Goal: Communication & Community: Answer question/provide support

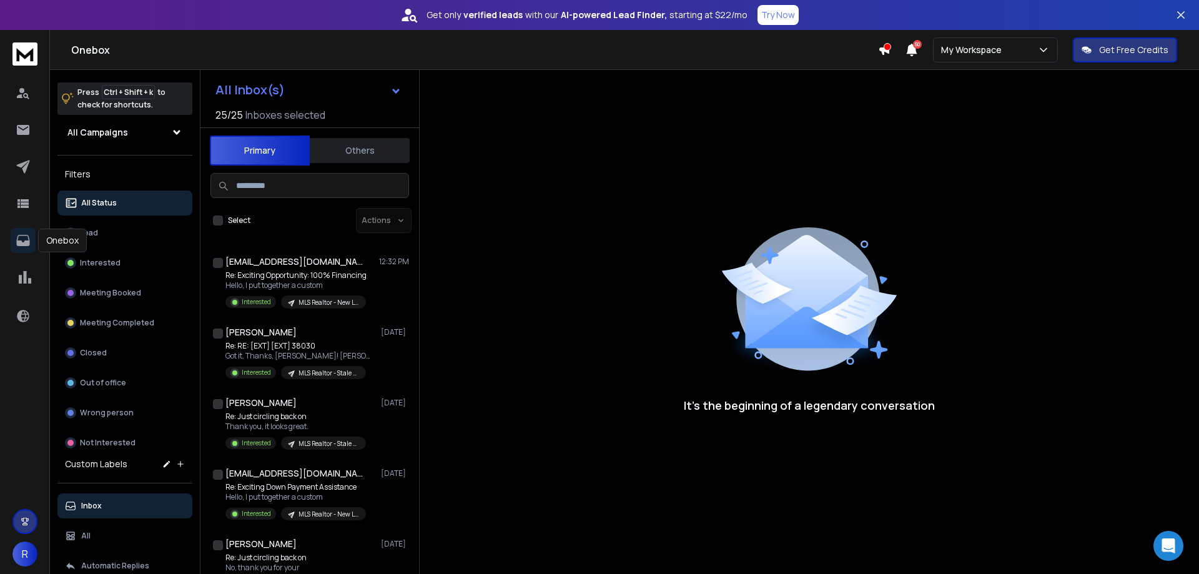
click at [25, 245] on icon at bounding box center [22, 240] width 13 height 11
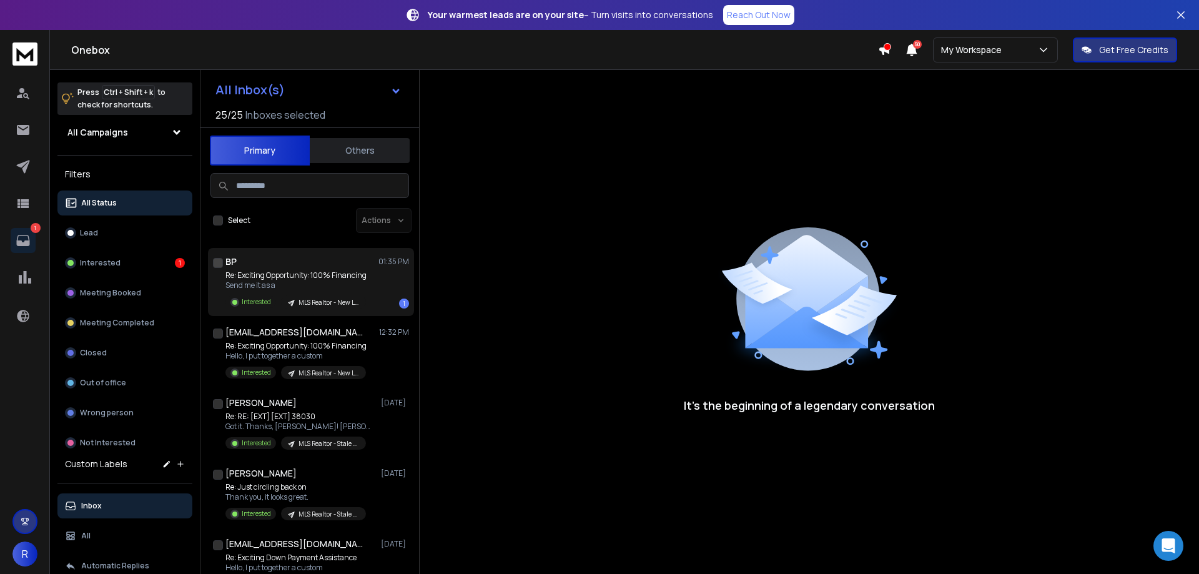
click at [266, 281] on p "Send me it as a" at bounding box center [295, 285] width 141 height 10
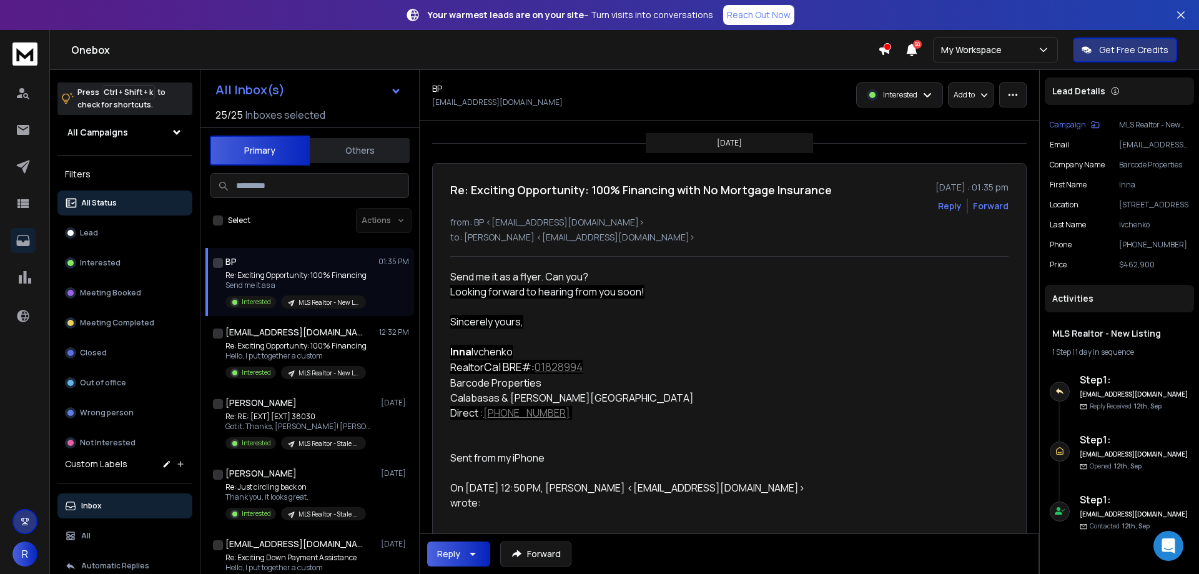
click at [1126, 204] on p "[STREET_ADDRESS]" at bounding box center [1154, 205] width 70 height 10
click at [1127, 164] on p "Barcode Properties" at bounding box center [1154, 165] width 70 height 10
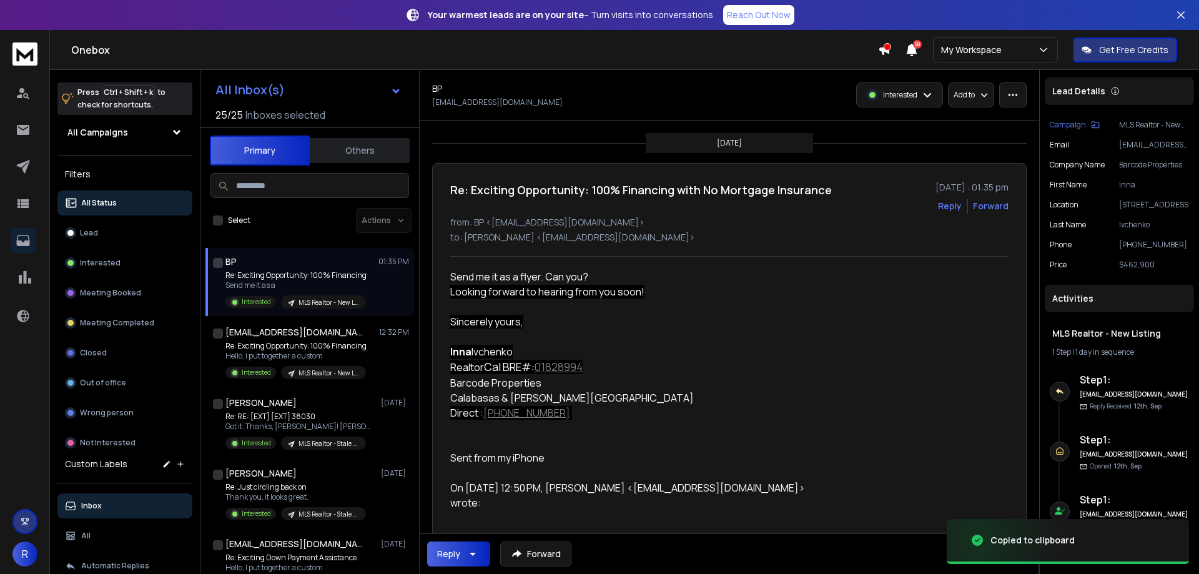
drag, startPoint x: 1120, startPoint y: 201, endPoint x: 1159, endPoint y: 173, distance: 47.8
click at [1120, 201] on p "[STREET_ADDRESS]" at bounding box center [1154, 205] width 70 height 10
drag, startPoint x: 1126, startPoint y: 244, endPoint x: 1197, endPoint y: 259, distance: 72.3
click at [1126, 244] on p "[PHONE_NUMBER]" at bounding box center [1154, 245] width 70 height 10
click at [1134, 145] on p "[EMAIL_ADDRESS][DOMAIN_NAME]" at bounding box center [1154, 145] width 70 height 10
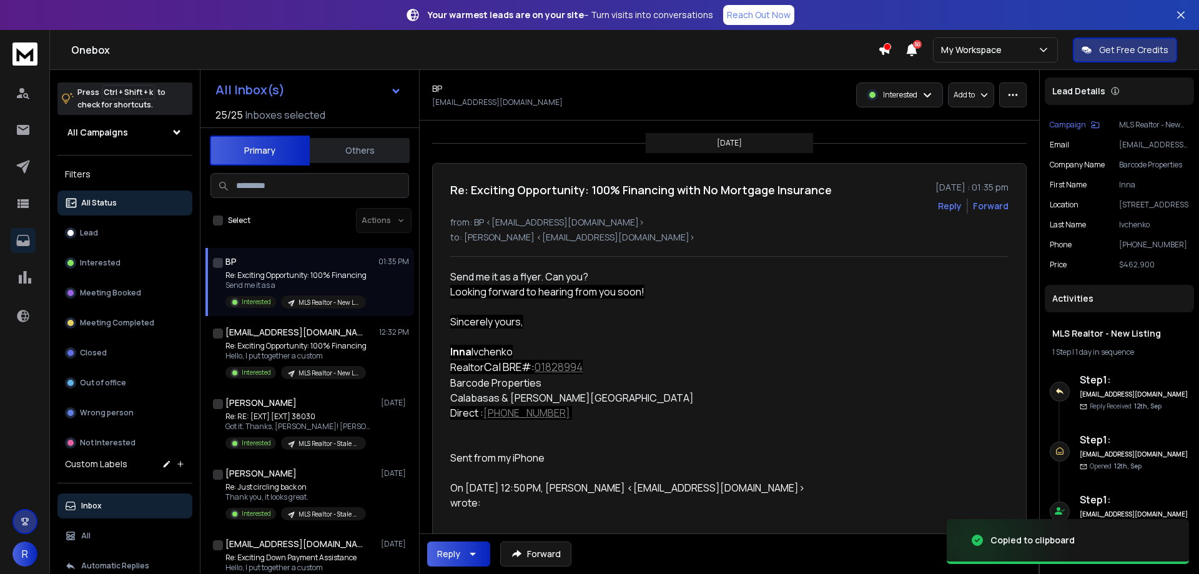
drag, startPoint x: 1121, startPoint y: 202, endPoint x: 1185, endPoint y: 187, distance: 65.4
click at [1121, 202] on p "[STREET_ADDRESS]" at bounding box center [1154, 205] width 70 height 10
drag, startPoint x: 1129, startPoint y: 267, endPoint x: 1193, endPoint y: 270, distance: 64.4
click at [1129, 267] on p "$462,900" at bounding box center [1154, 265] width 70 height 10
drag, startPoint x: 1119, startPoint y: 264, endPoint x: 1196, endPoint y: 265, distance: 77.5
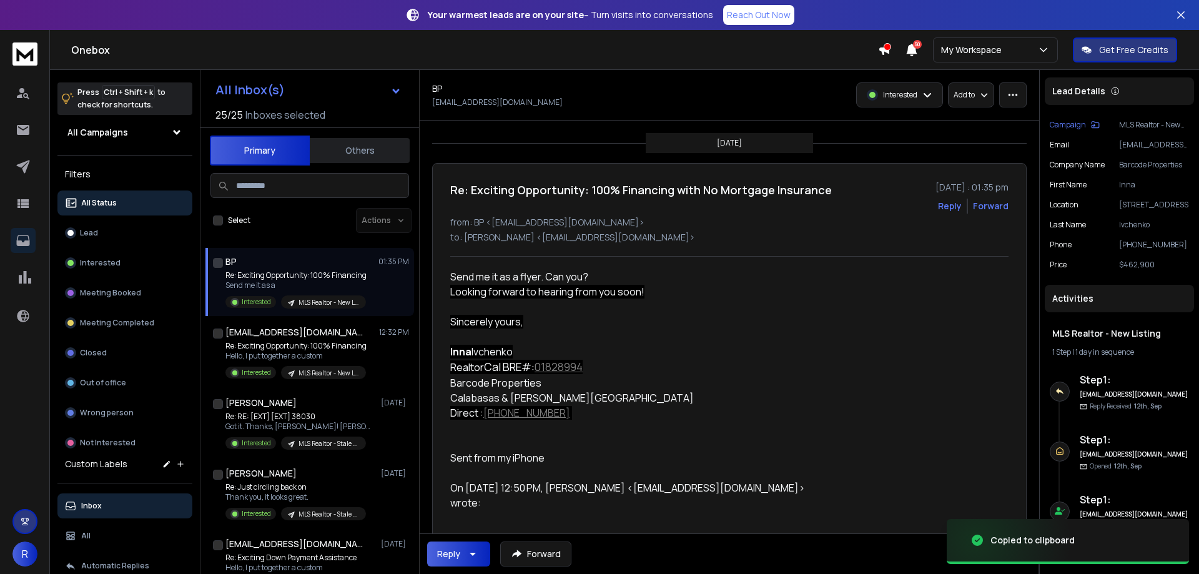
click at [1119, 264] on p "$462,900" at bounding box center [1154, 265] width 70 height 10
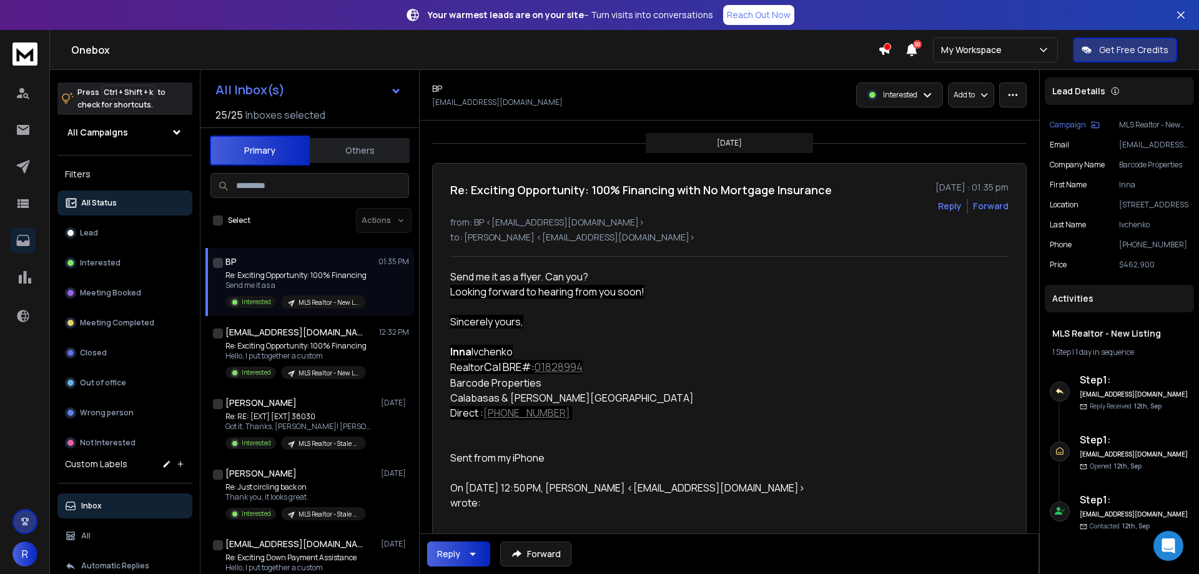
click at [473, 556] on icon "button" at bounding box center [472, 553] width 15 height 15
click at [470, 523] on p "Reply All" at bounding box center [465, 522] width 34 height 12
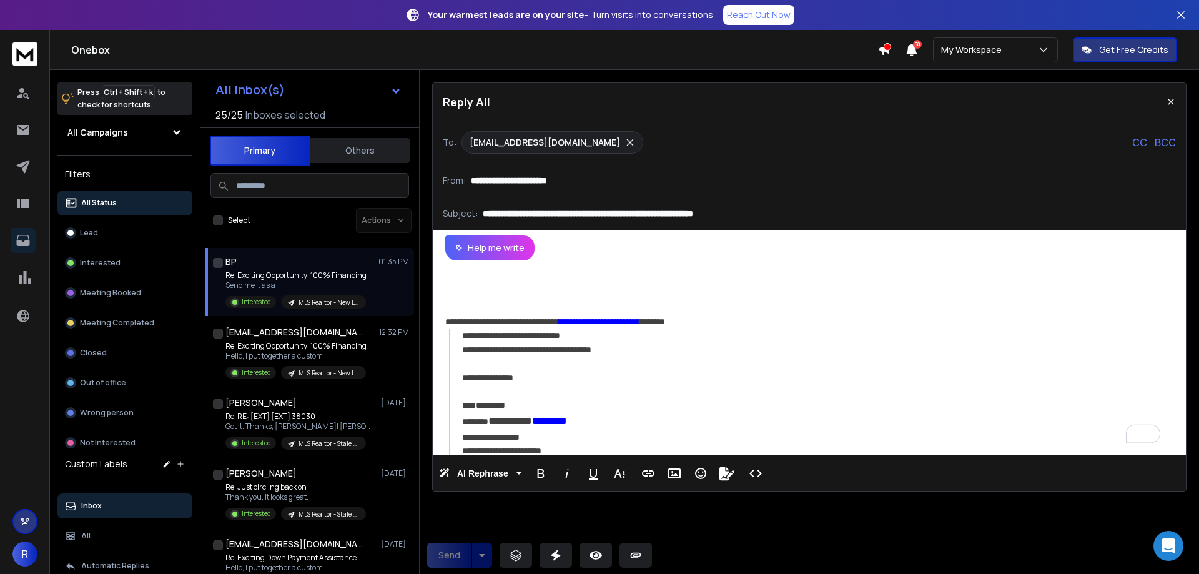
click at [1134, 142] on p "CC" at bounding box center [1139, 142] width 15 height 15
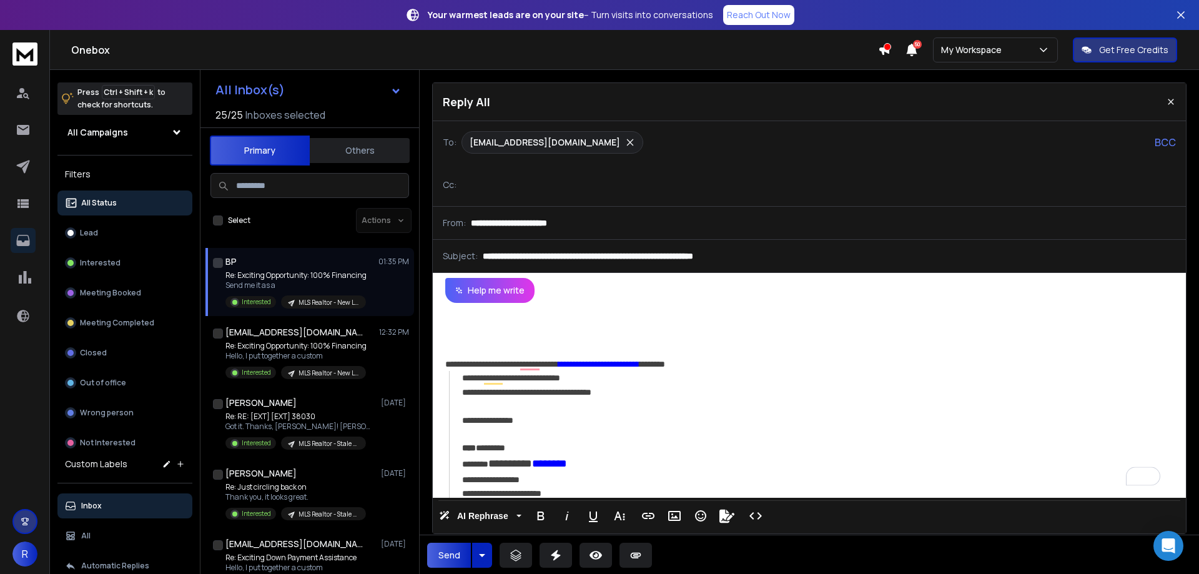
click at [577, 187] on div at bounding box center [819, 185] width 714 height 22
click at [587, 180] on div at bounding box center [819, 185] width 714 height 22
click at [506, 187] on input at bounding box center [505, 185] width 87 height 22
type input "**********"
click at [515, 554] on icon at bounding box center [516, 555] width 12 height 12
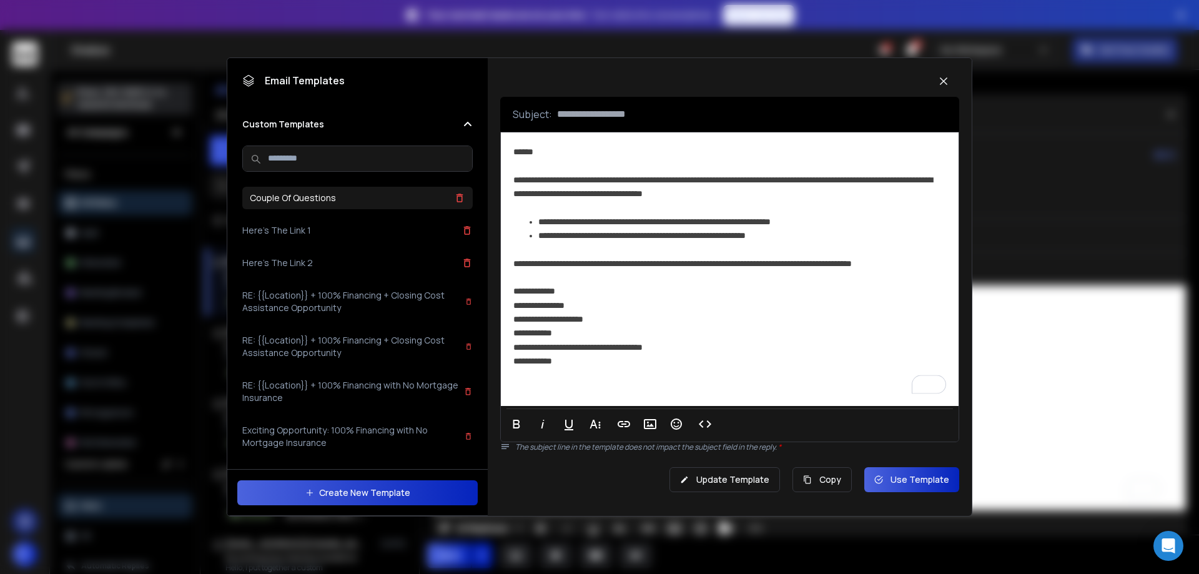
click at [290, 233] on h3 "Here's The Link 1" at bounding box center [276, 230] width 69 height 12
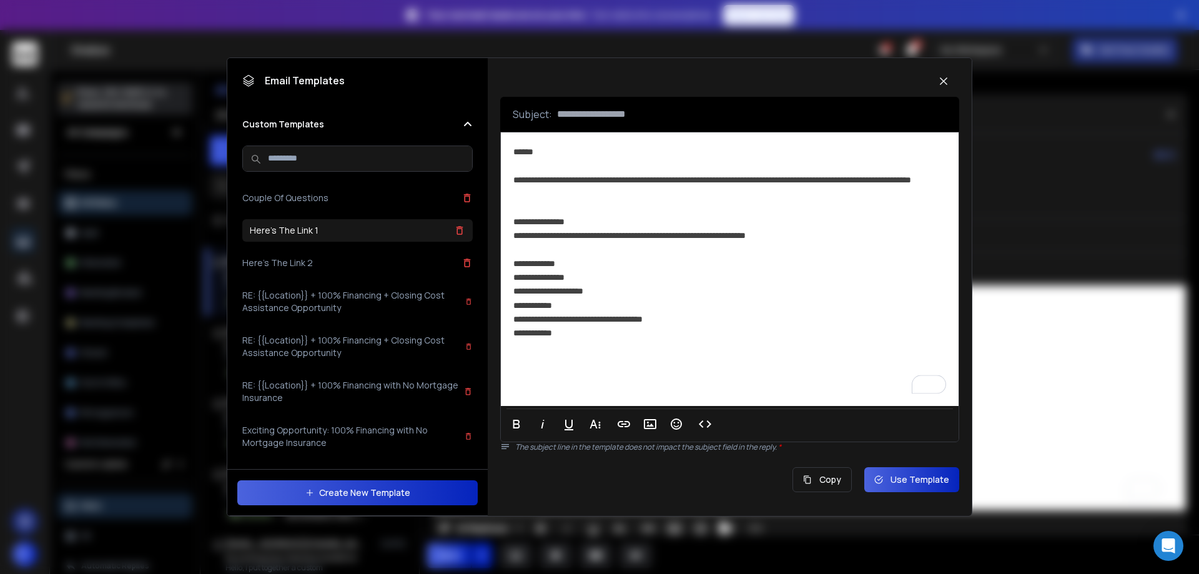
click at [596, 222] on div "**********" at bounding box center [729, 222] width 433 height 14
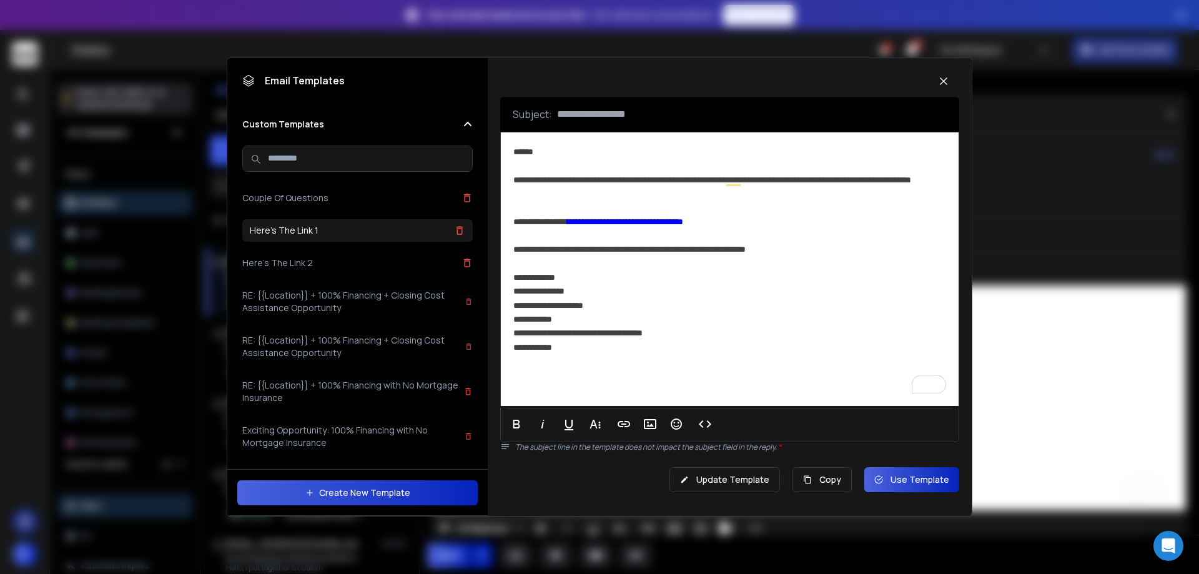
click at [887, 480] on button "Use Template" at bounding box center [911, 479] width 95 height 25
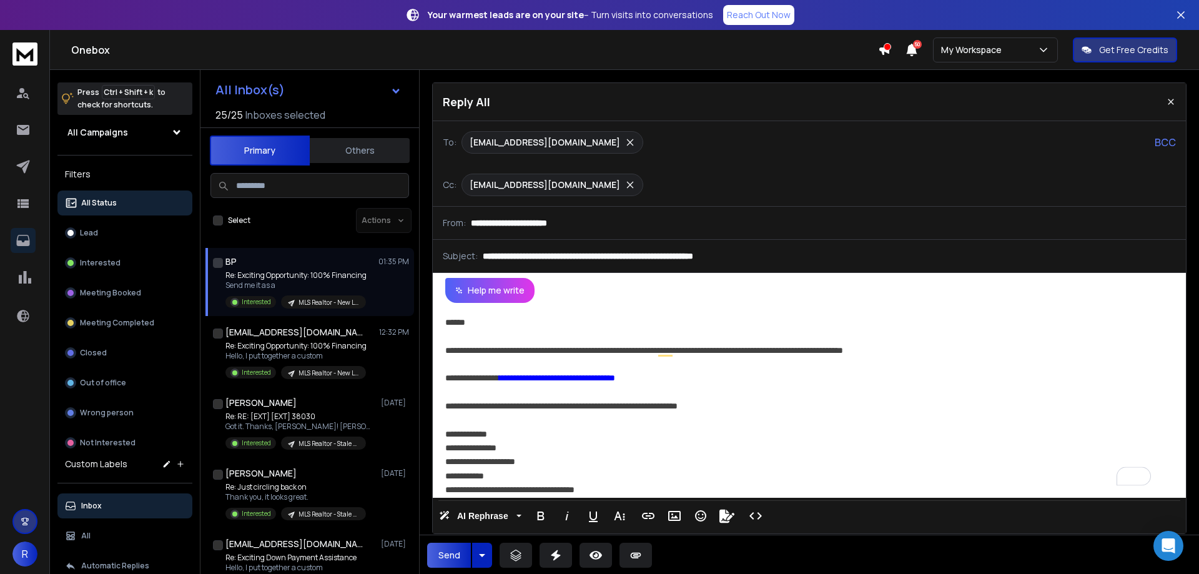
click at [455, 557] on button "Send" at bounding box center [449, 555] width 44 height 25
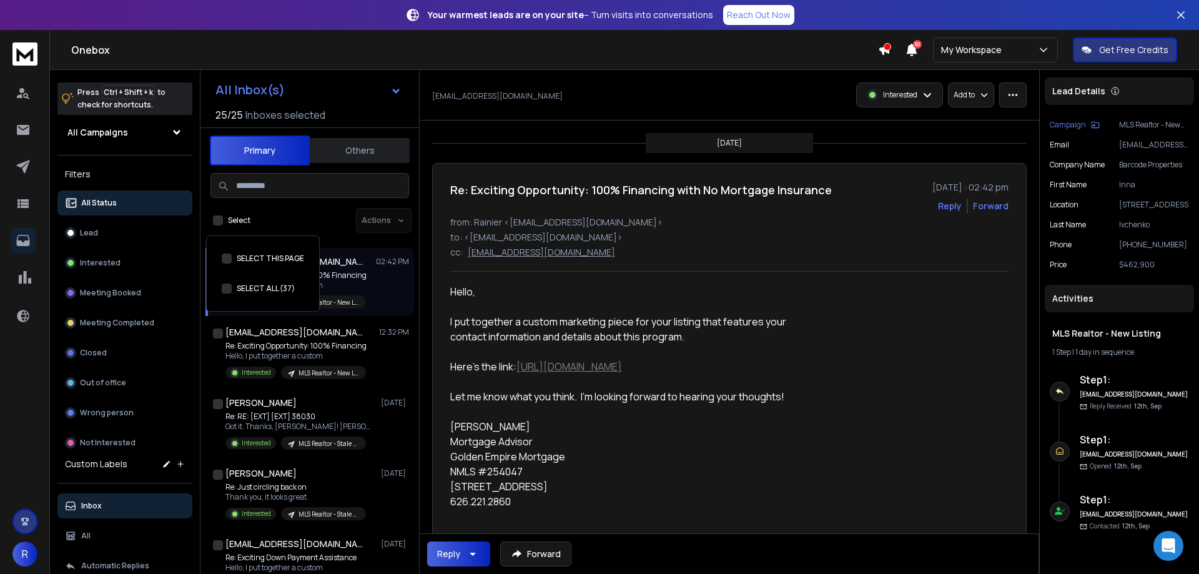
click at [219, 223] on button "SELECT THIS PAGE" at bounding box center [218, 220] width 10 height 10
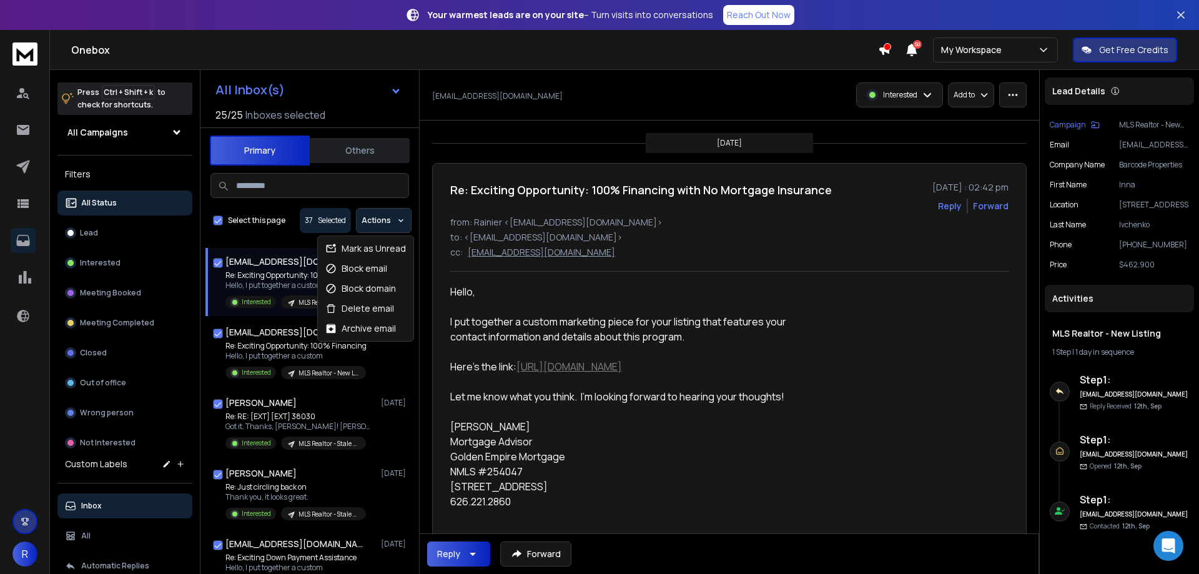
click at [377, 219] on p "Actions" at bounding box center [376, 220] width 29 height 10
click at [214, 219] on button "SELECT THIS PAGE" at bounding box center [218, 220] width 10 height 10
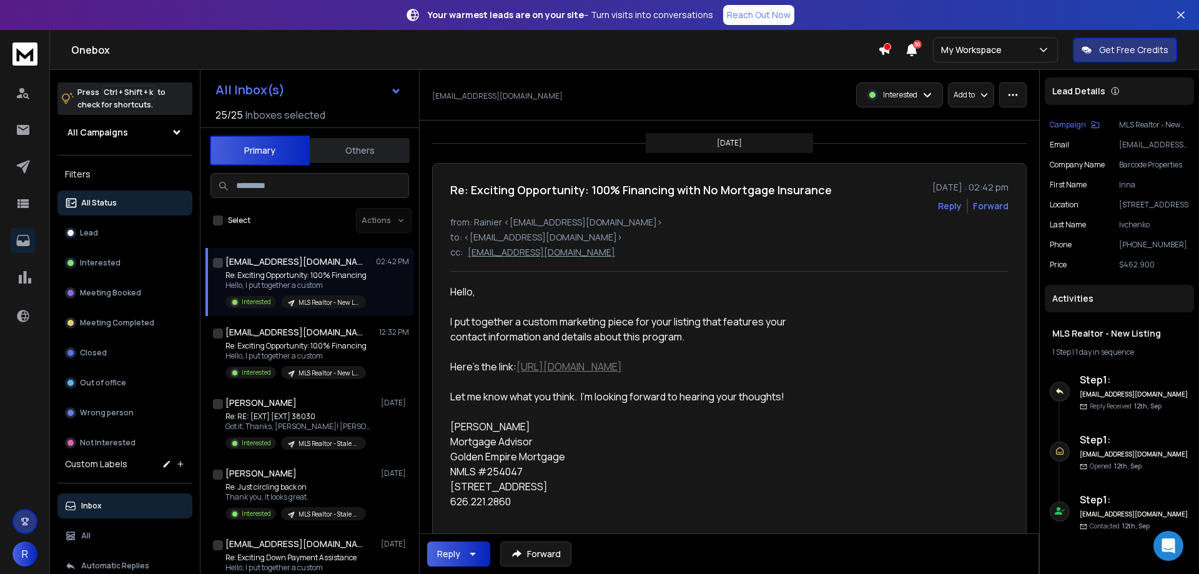
click at [969, 93] on p "Add to" at bounding box center [964, 95] width 21 height 10
click at [974, 141] on div "Another Campaign" at bounding box center [1000, 143] width 91 height 12
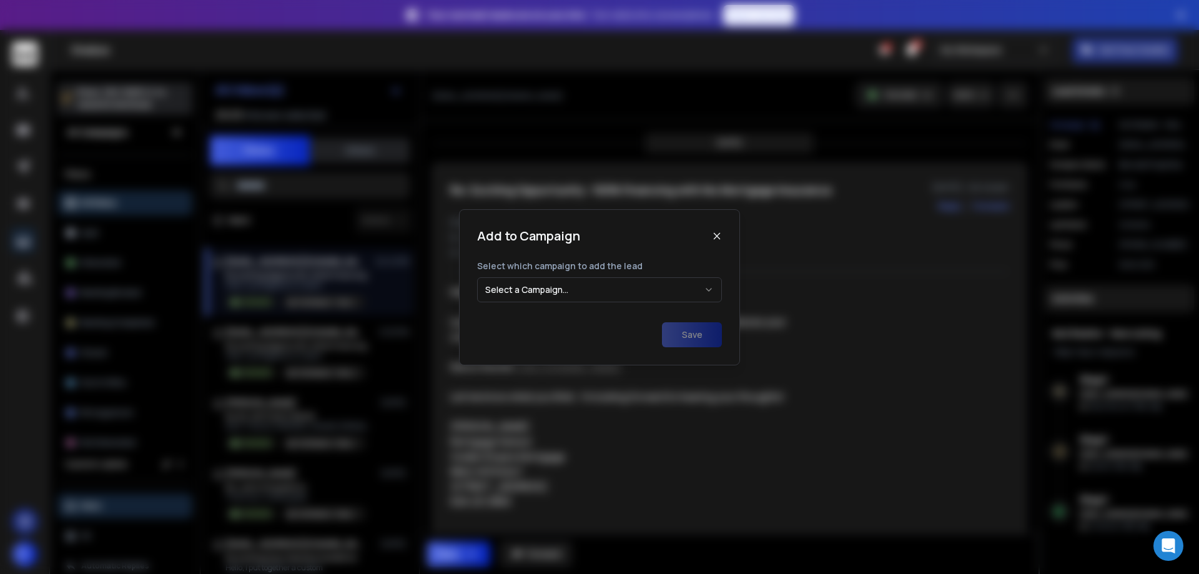
click at [697, 292] on button "Select a Campaign..." at bounding box center [599, 289] width 245 height 25
click at [693, 332] on button "Save" at bounding box center [692, 334] width 60 height 25
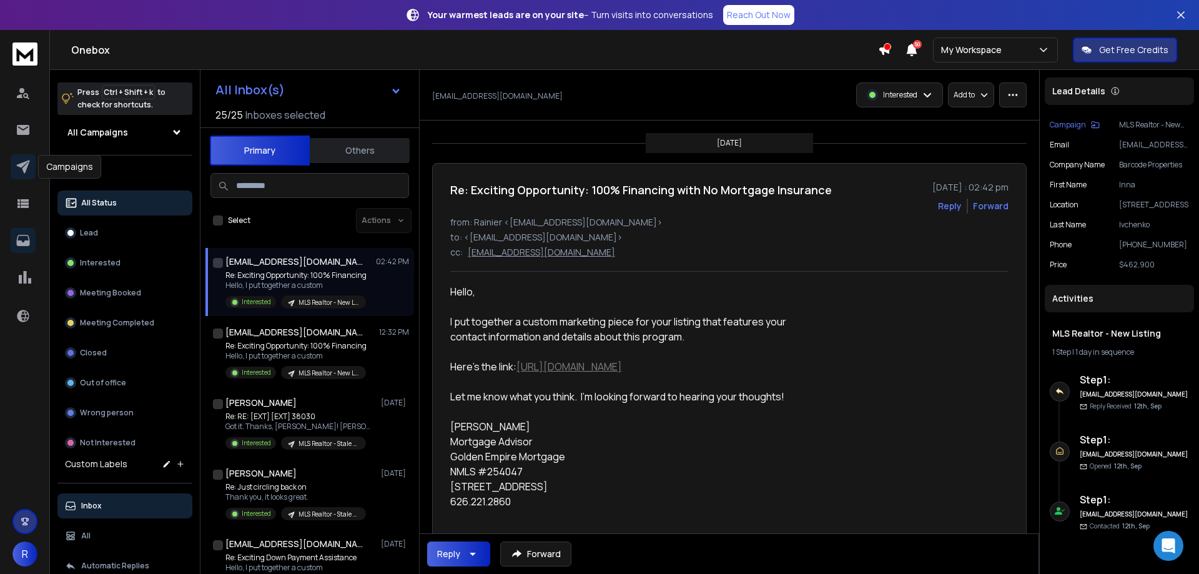
click at [20, 166] on icon at bounding box center [22, 166] width 13 height 13
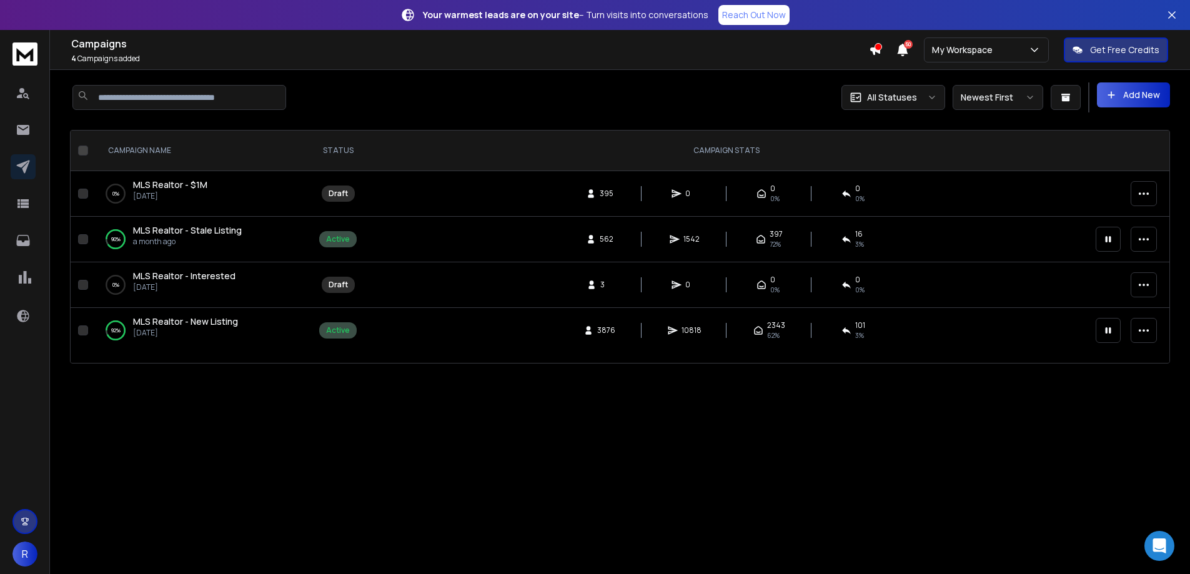
click at [1135, 287] on button "button" at bounding box center [1143, 284] width 26 height 25
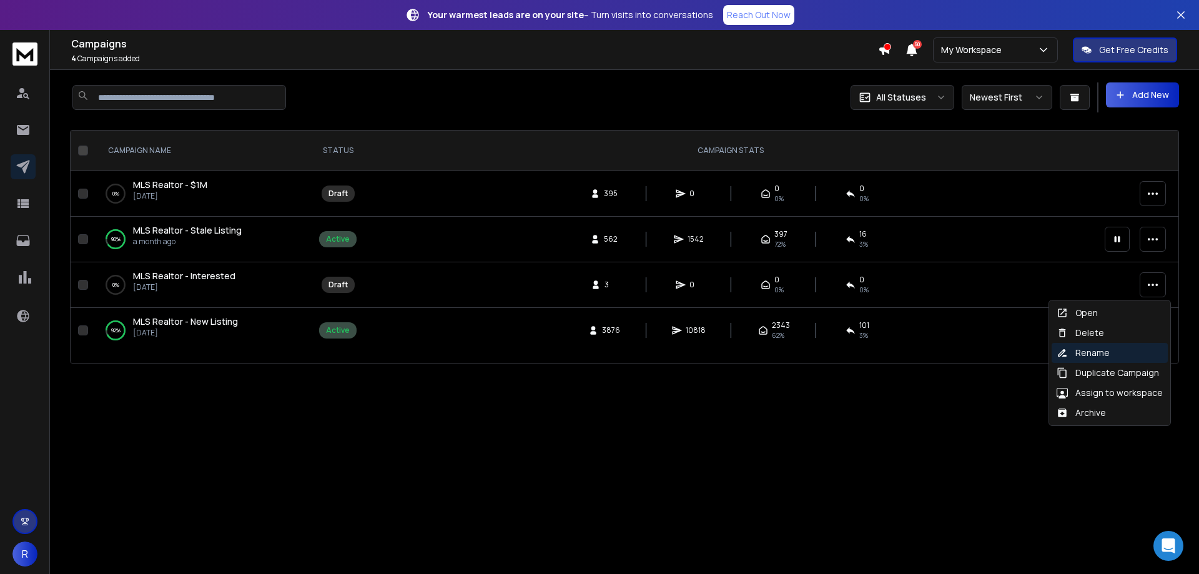
click at [1109, 347] on div "Rename" at bounding box center [1110, 353] width 116 height 20
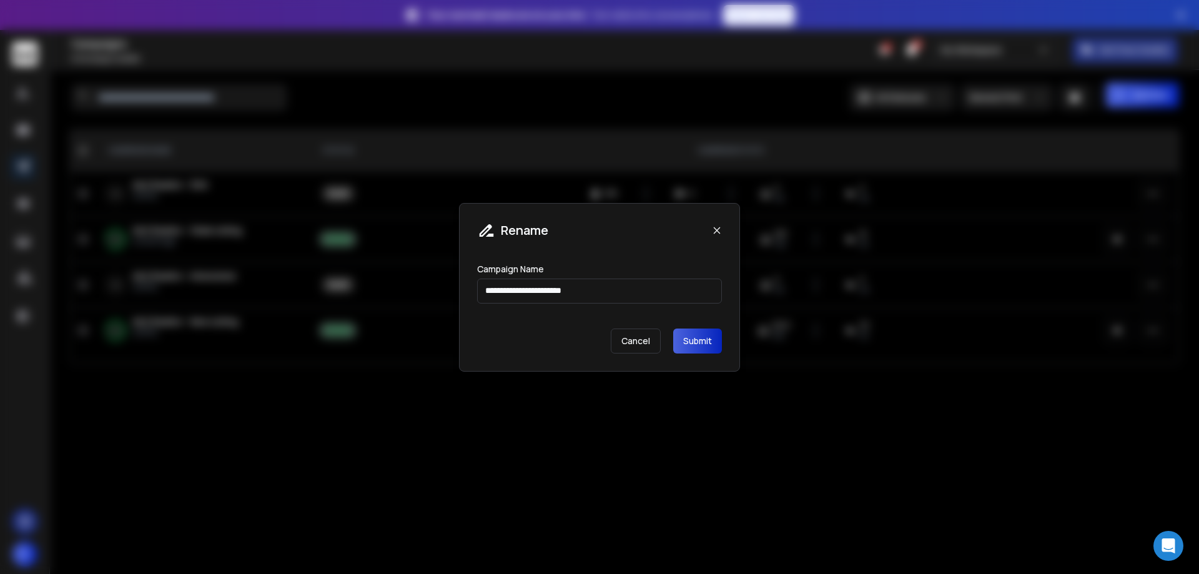
click at [540, 295] on input "**********" at bounding box center [599, 291] width 245 height 25
type input "**********"
click at [673, 329] on button "Submit" at bounding box center [697, 341] width 49 height 25
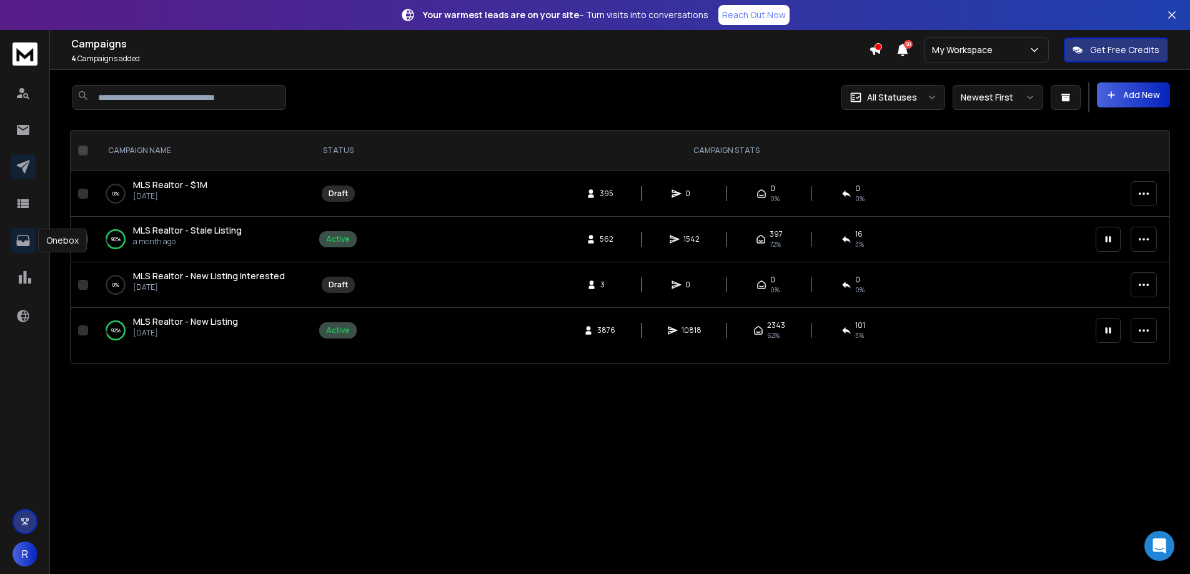
click at [19, 242] on icon at bounding box center [22, 240] width 13 height 11
